Goal: Task Accomplishment & Management: Use online tool/utility

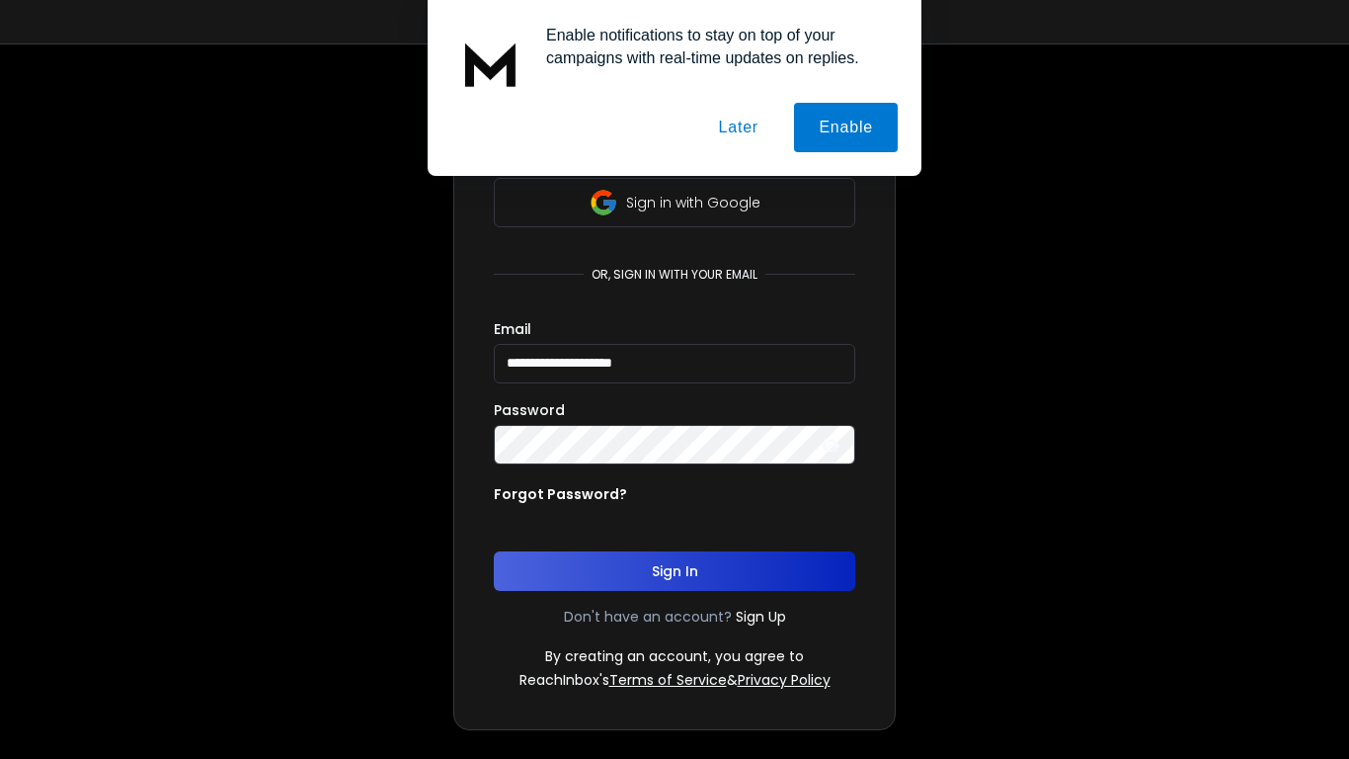
type input "**********"
click at [675, 570] on button "Sign In" at bounding box center [674, 571] width 361 height 40
